Goal: Task Accomplishment & Management: Manage account settings

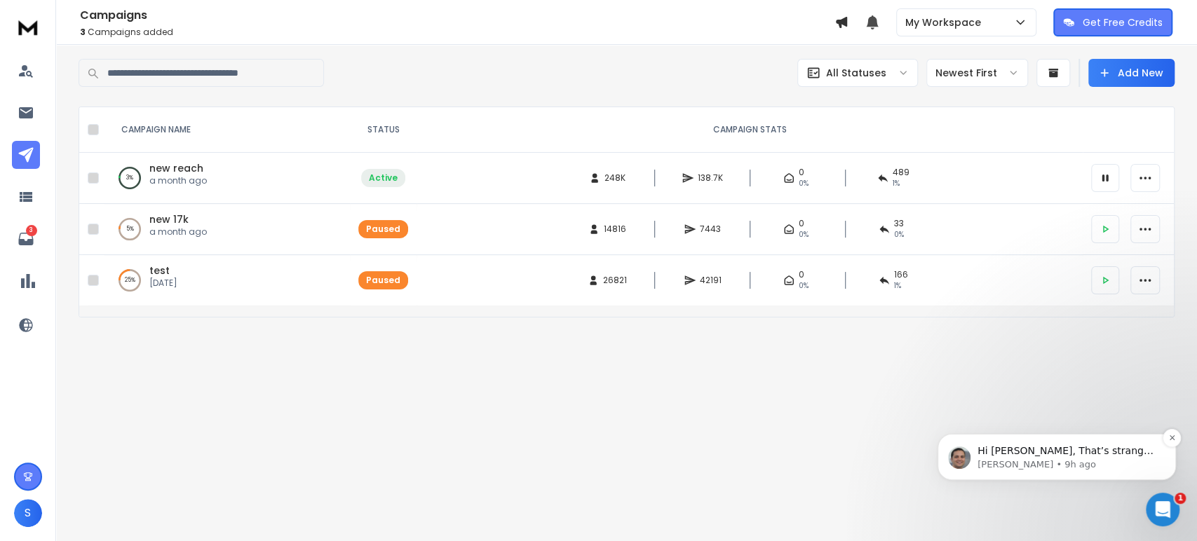
click at [1056, 455] on p "Hi [PERSON_NAME], That’s strange — could you share a few examples of leads that…" at bounding box center [1067, 451] width 181 height 14
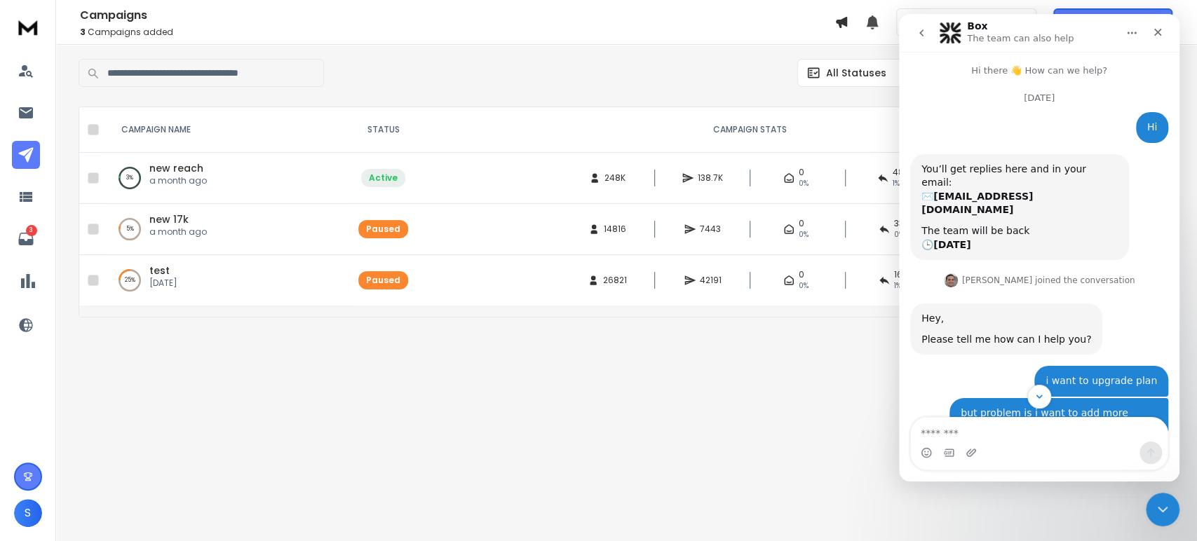
scroll to position [61, 0]
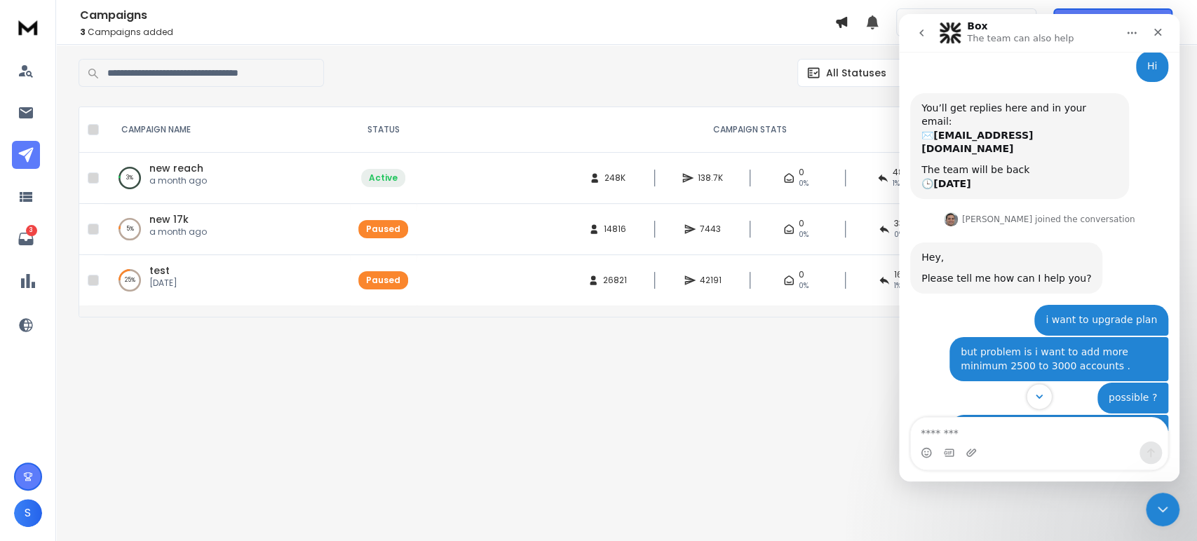
click at [1044, 403] on button "Scroll to bottom" at bounding box center [1038, 396] width 26 height 26
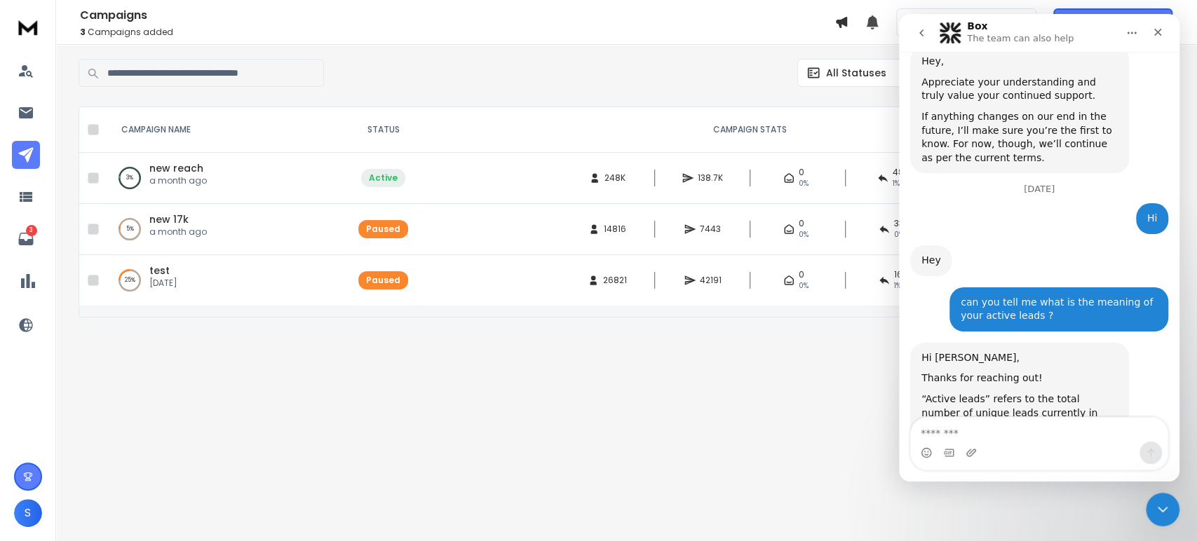
scroll to position [11058, 0]
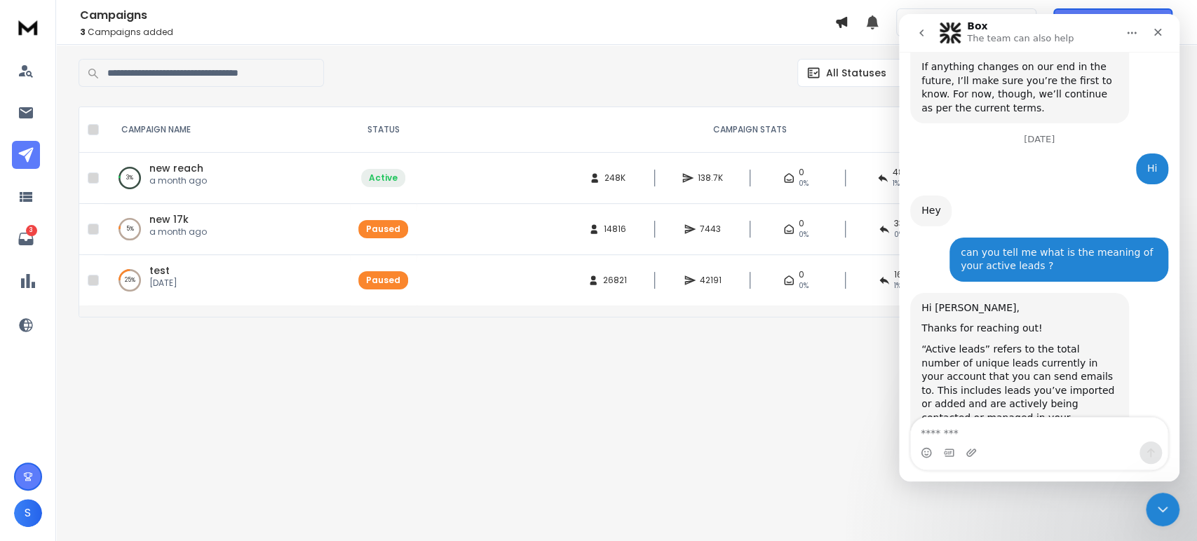
copy div "Interested"
click at [980, 430] on textarea "Message…" at bounding box center [1039, 430] width 257 height 24
paste textarea "**********"
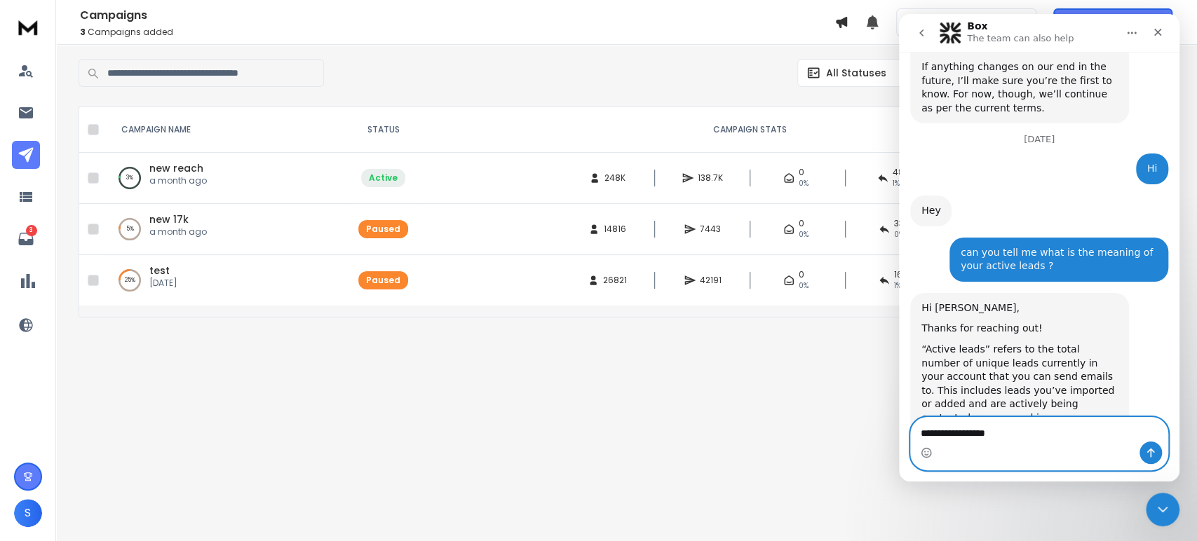
type textarea "**********"
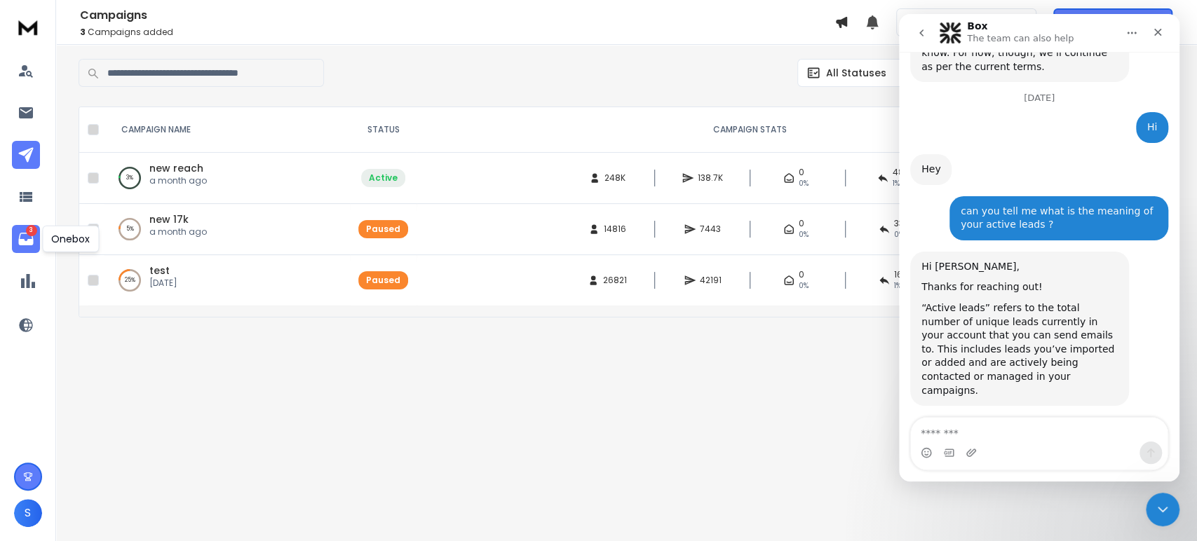
click at [25, 236] on icon at bounding box center [26, 239] width 17 height 17
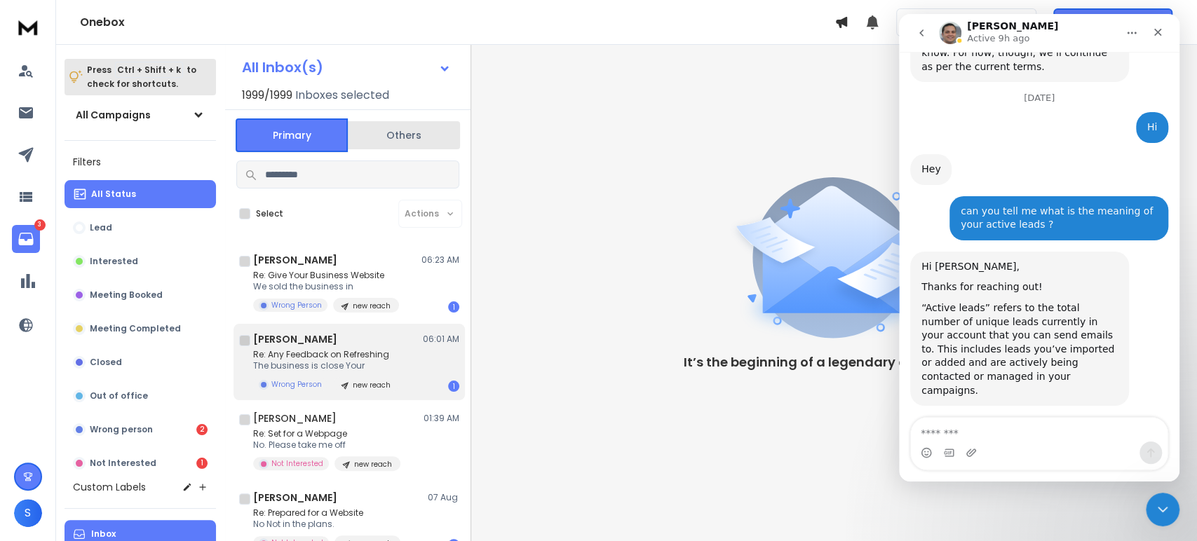
click at [243, 339] on button "button" at bounding box center [244, 340] width 11 height 11
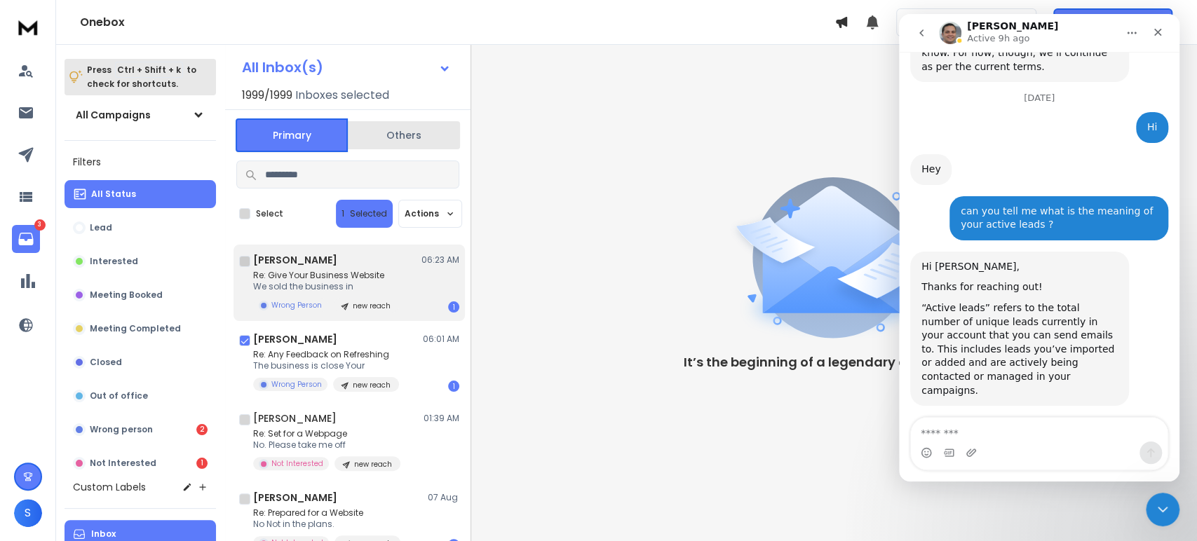
click at [243, 263] on button "button" at bounding box center [244, 261] width 11 height 11
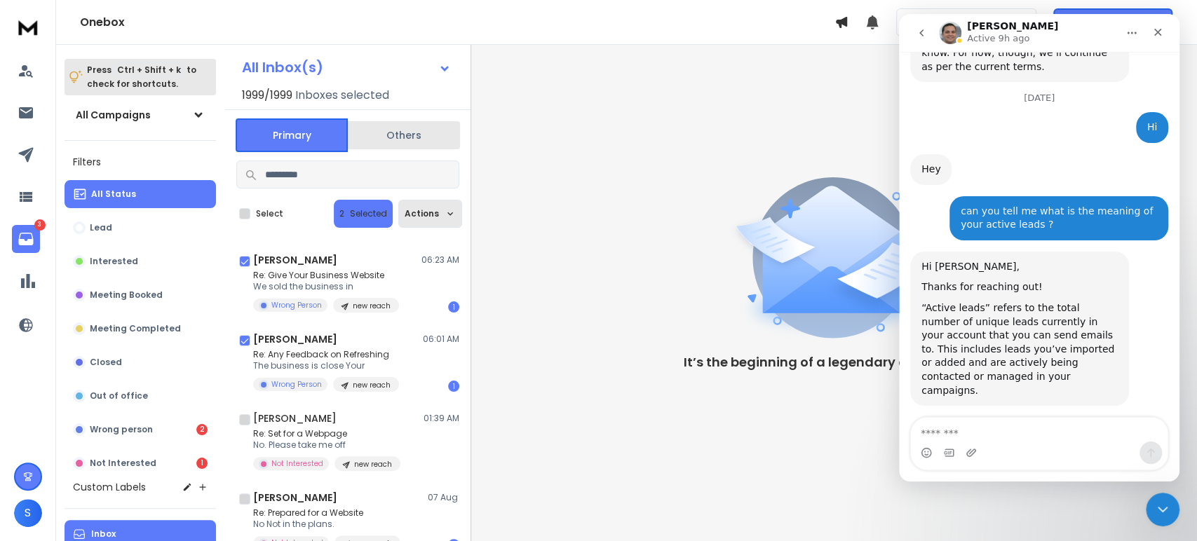
click at [442, 209] on button "Actions" at bounding box center [430, 214] width 64 height 28
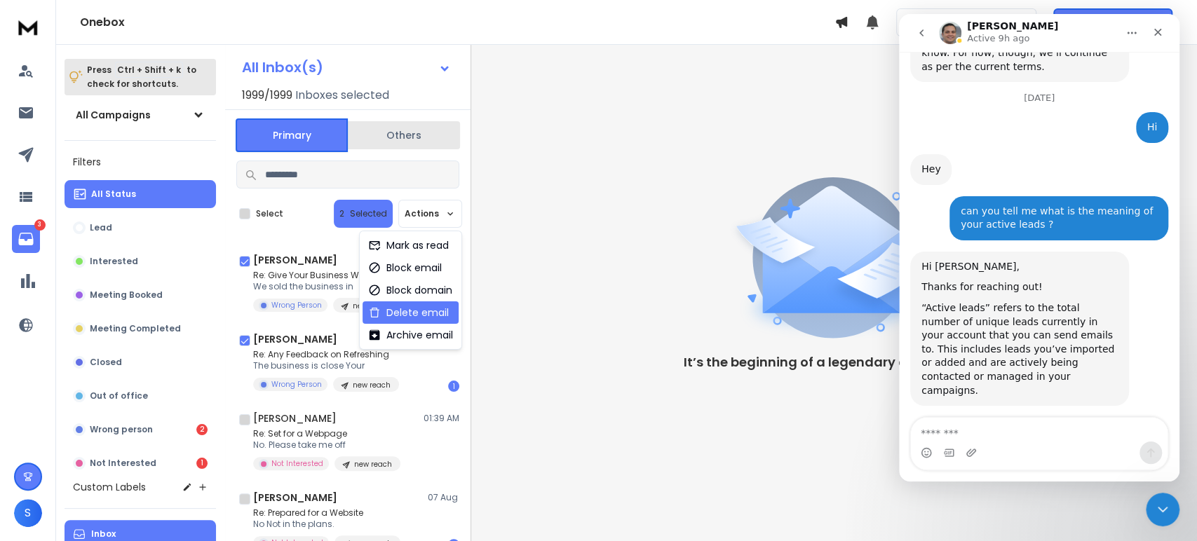
click at [425, 307] on div "Delete email" at bounding box center [408, 313] width 81 height 14
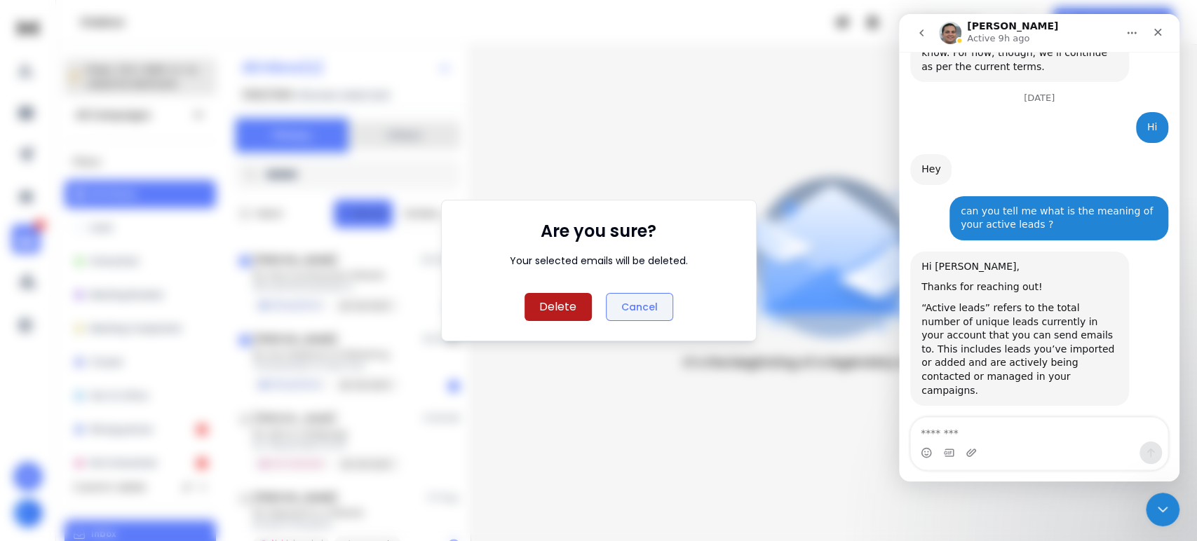
click at [544, 309] on button "Delete" at bounding box center [557, 307] width 67 height 28
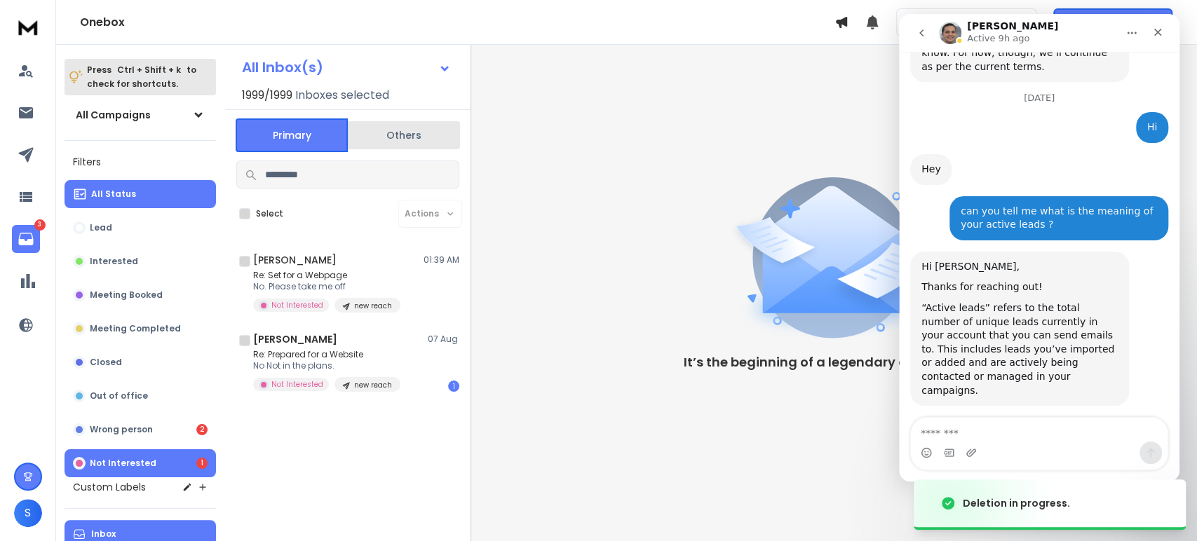
click at [129, 464] on p "Not Interested" at bounding box center [123, 463] width 67 height 11
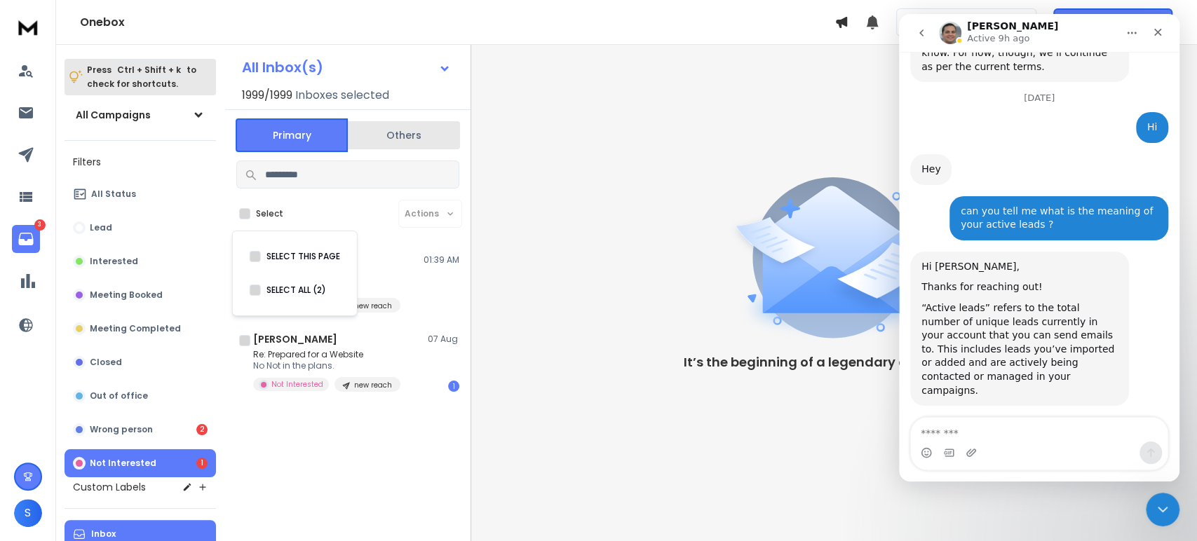
click at [252, 292] on button "SELECT THIS PAGE" at bounding box center [255, 290] width 11 height 11
click at [262, 253] on div "SELECT THIS PAGE SELECT ALL (2)" at bounding box center [307, 273] width 107 height 73
click at [268, 254] on button "SELECT THIS PAGE" at bounding box center [268, 256] width 11 height 11
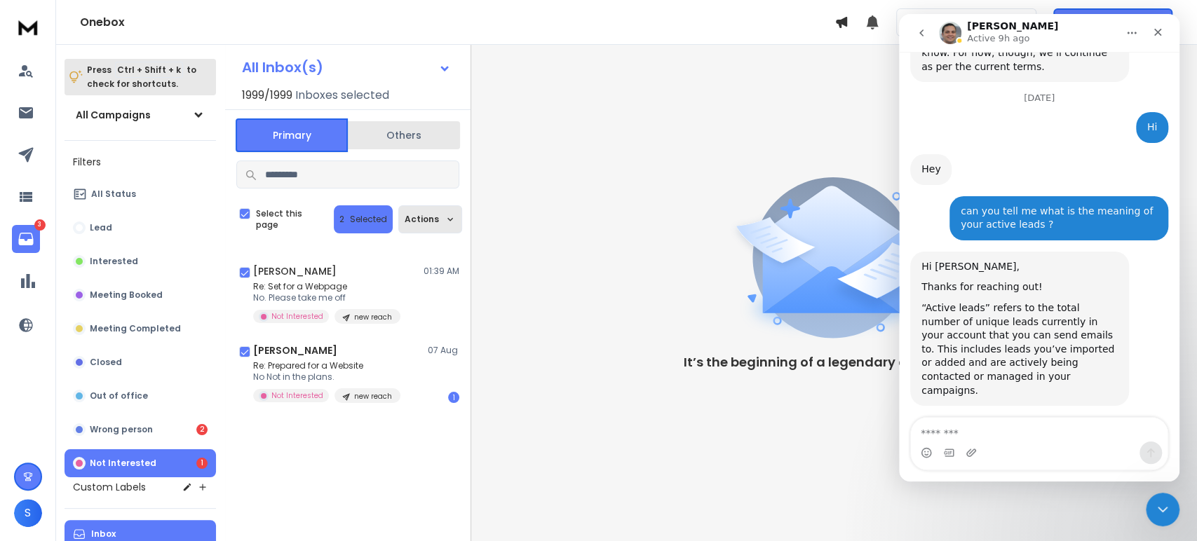
click at [447, 217] on icon "button" at bounding box center [449, 219] width 11 height 11
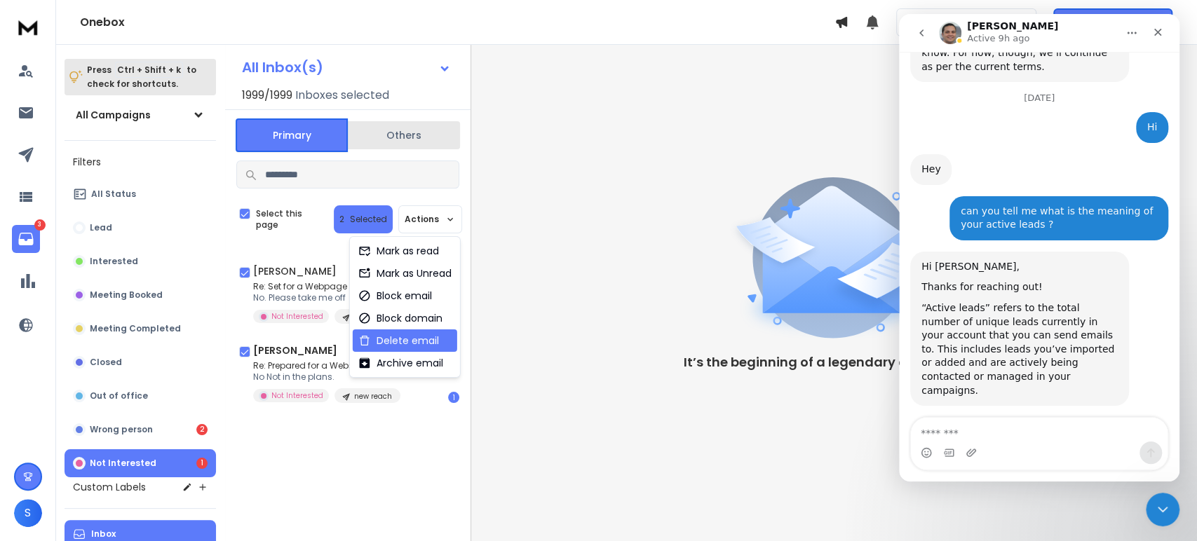
click at [397, 339] on div "Delete email" at bounding box center [398, 341] width 81 height 14
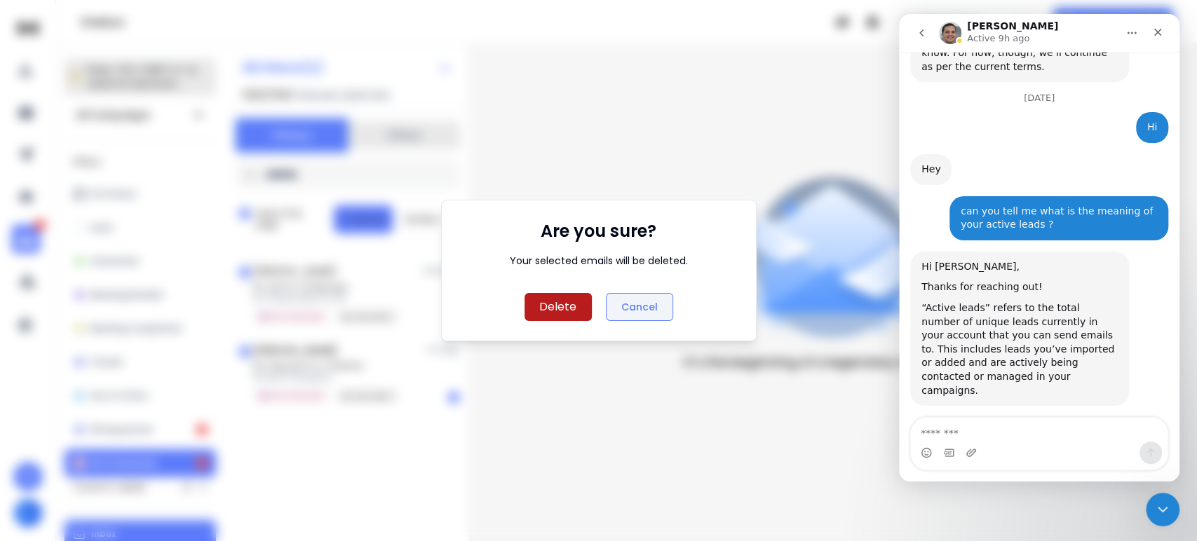
click at [528, 311] on button "Delete" at bounding box center [557, 307] width 67 height 28
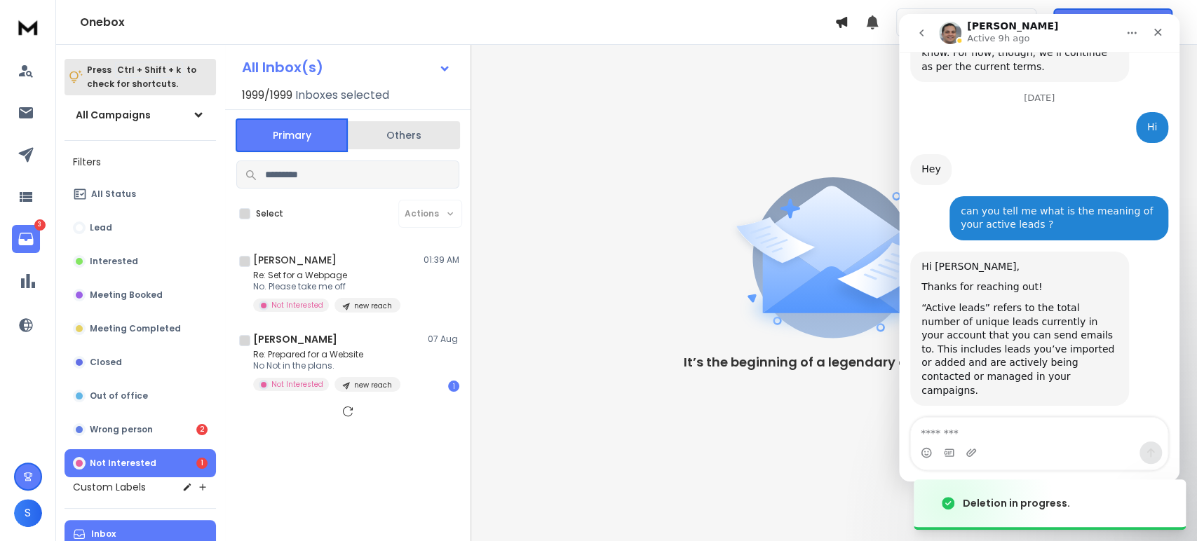
scroll to position [198, 0]
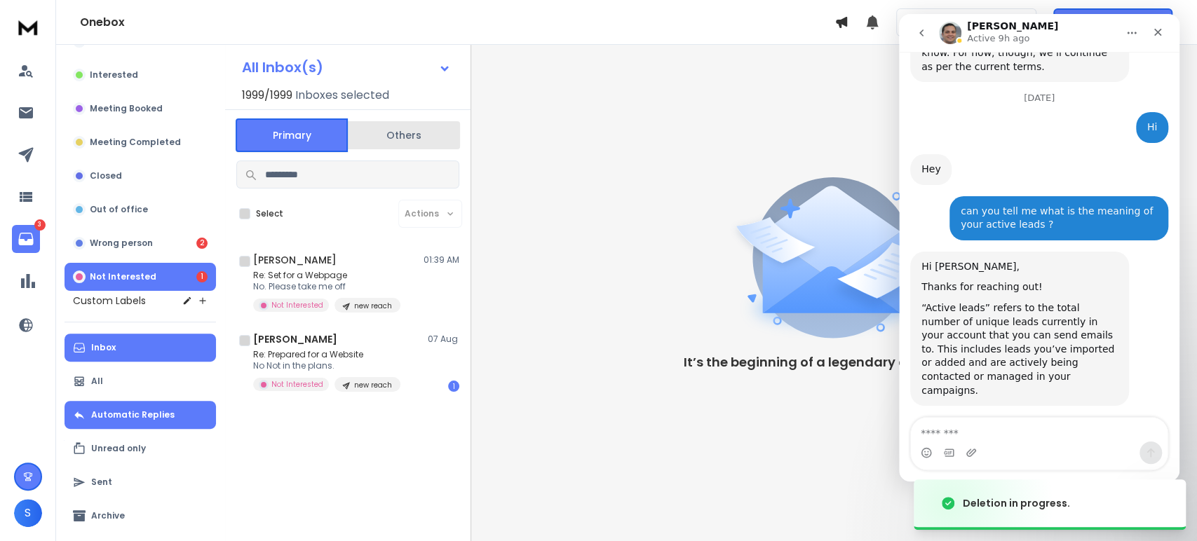
click at [147, 409] on div "Automatic Replies" at bounding box center [124, 415] width 102 height 17
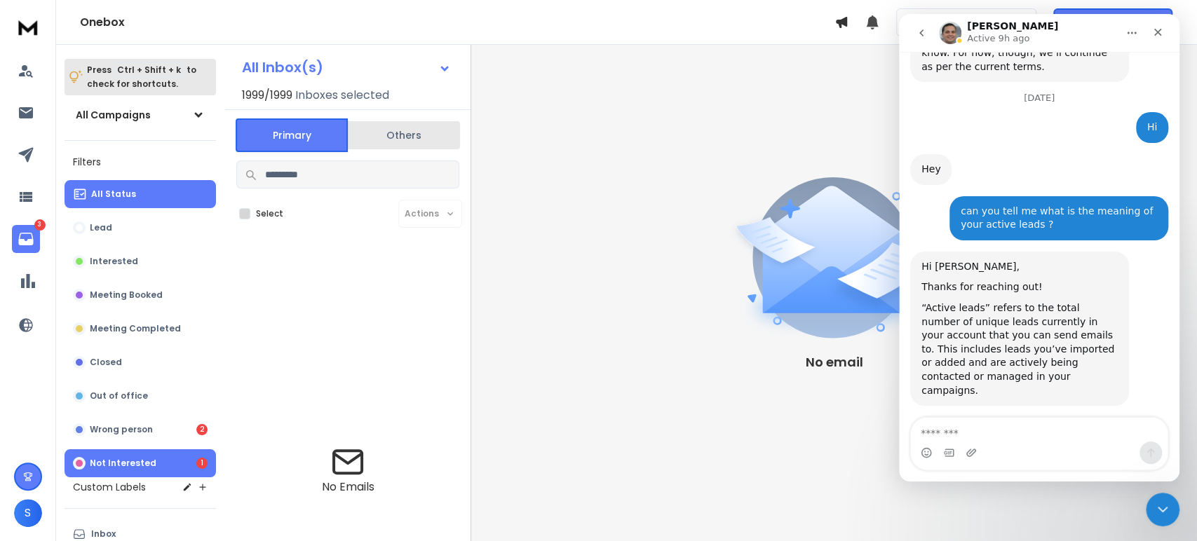
scroll to position [0, 0]
click at [135, 188] on button "All Status" at bounding box center [139, 194] width 151 height 28
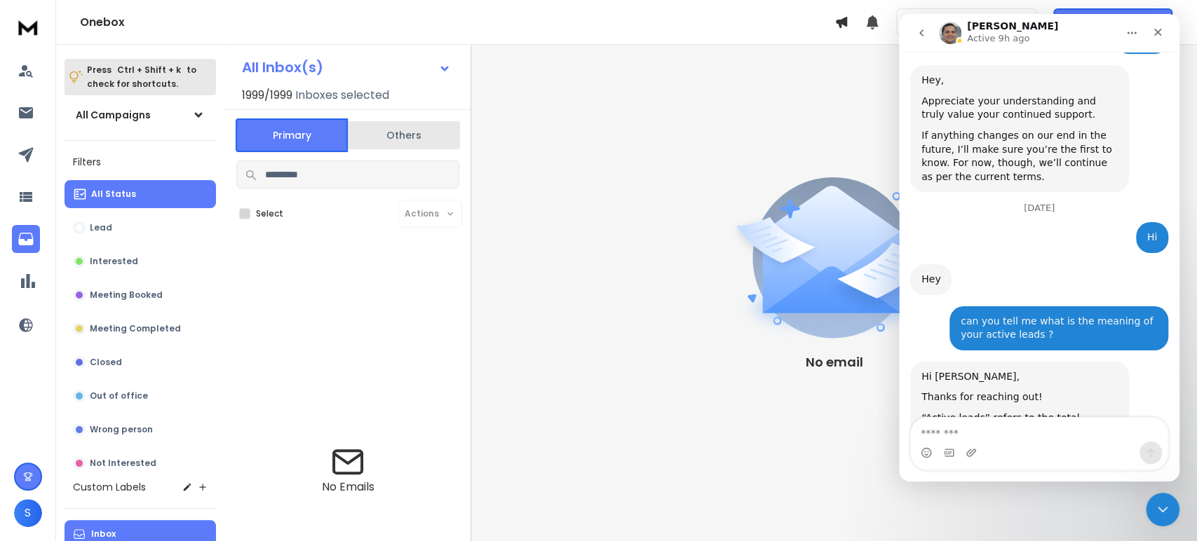
scroll to position [11100, 0]
